Goal: Task Accomplishment & Management: Use online tool/utility

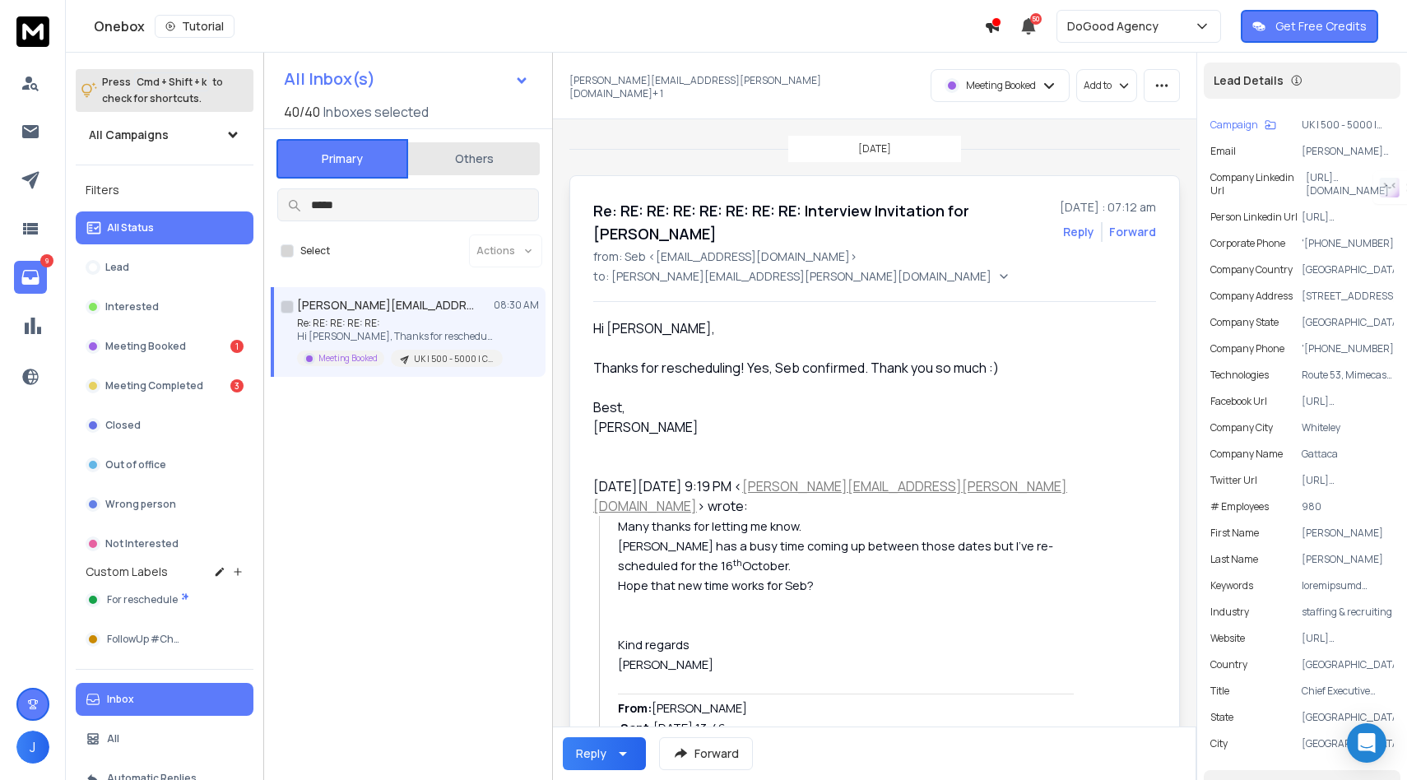
click at [327, 204] on input "*****" at bounding box center [408, 204] width 262 height 33
click at [410, 510] on div "All Inbox(s) 40 / 40 Inboxes selected Primary Others Select Actions [PERSON_NAM…" at bounding box center [408, 443] width 288 height 780
click at [614, 22] on div "Onebox Tutorial" at bounding box center [539, 26] width 890 height 23
click at [342, 307] on h1 "[PERSON_NAME][EMAIL_ADDRESS][PERSON_NAME][DOMAIN_NAME] +1" at bounding box center [387, 305] width 181 height 16
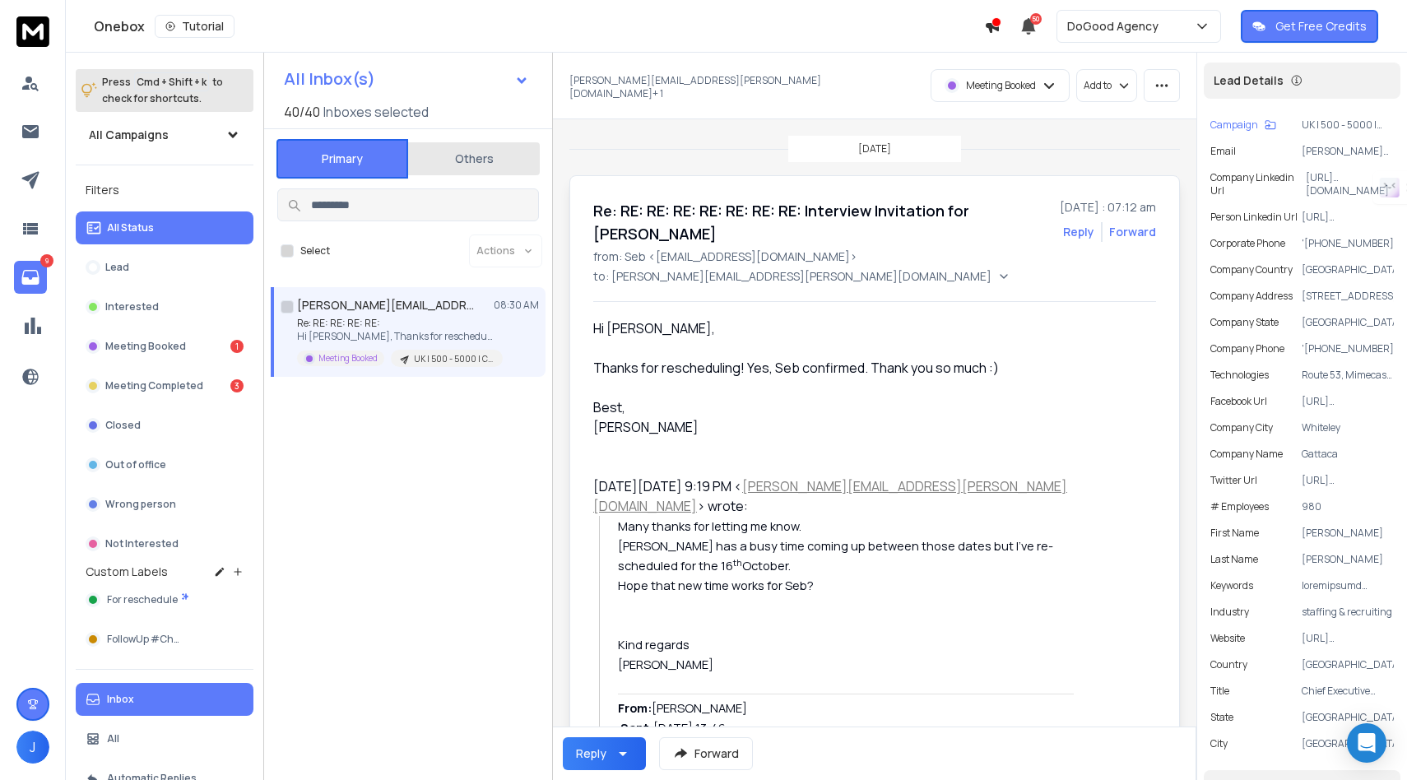
click at [345, 206] on input at bounding box center [408, 204] width 262 height 33
click at [491, 31] on div "Onebox Tutorial" at bounding box center [539, 26] width 890 height 23
click at [424, 28] on div "Onebox Tutorial" at bounding box center [539, 26] width 890 height 23
click at [523, 16] on div "Onebox Tutorial" at bounding box center [539, 26] width 890 height 23
click at [695, 16] on div "Onebox Tutorial" at bounding box center [539, 26] width 890 height 23
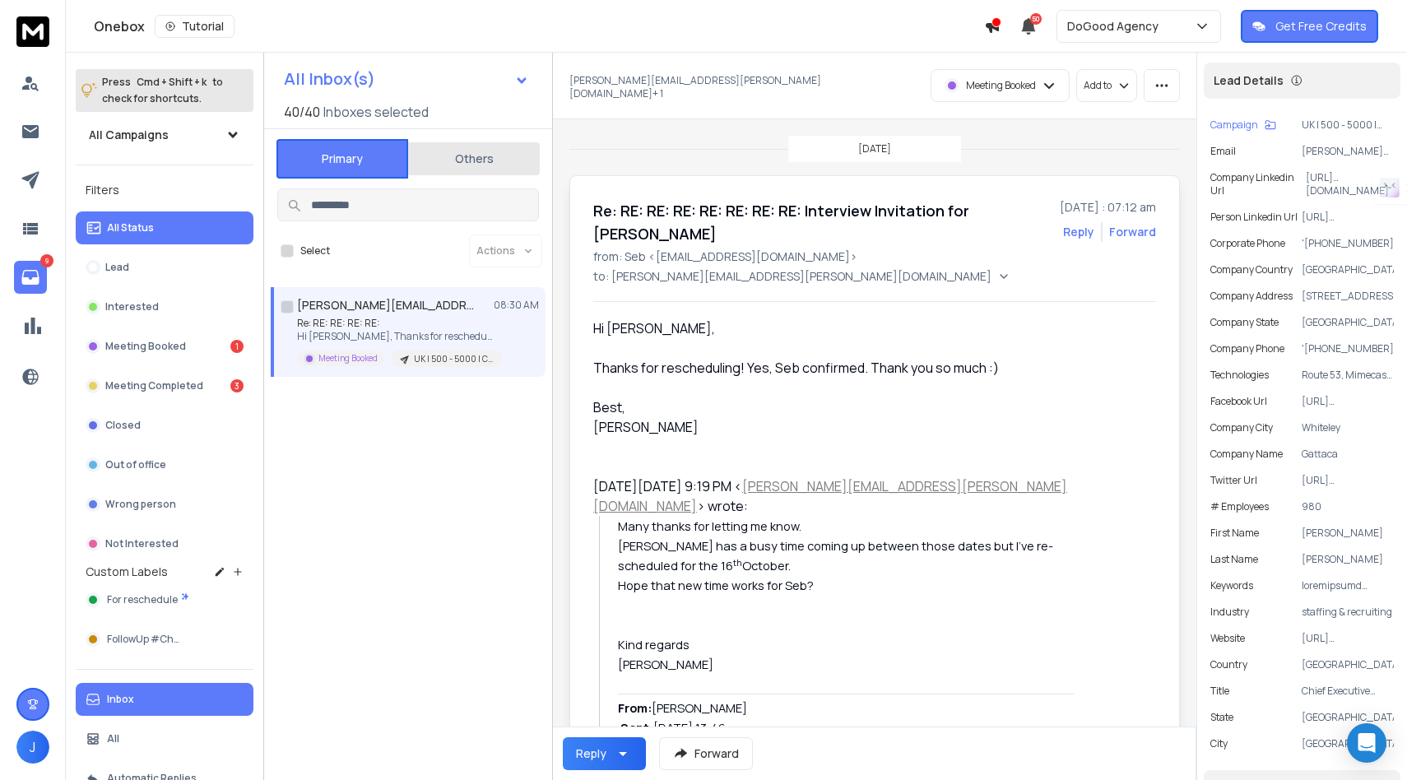
click at [599, 27] on div "Onebox Tutorial" at bounding box center [539, 26] width 890 height 23
